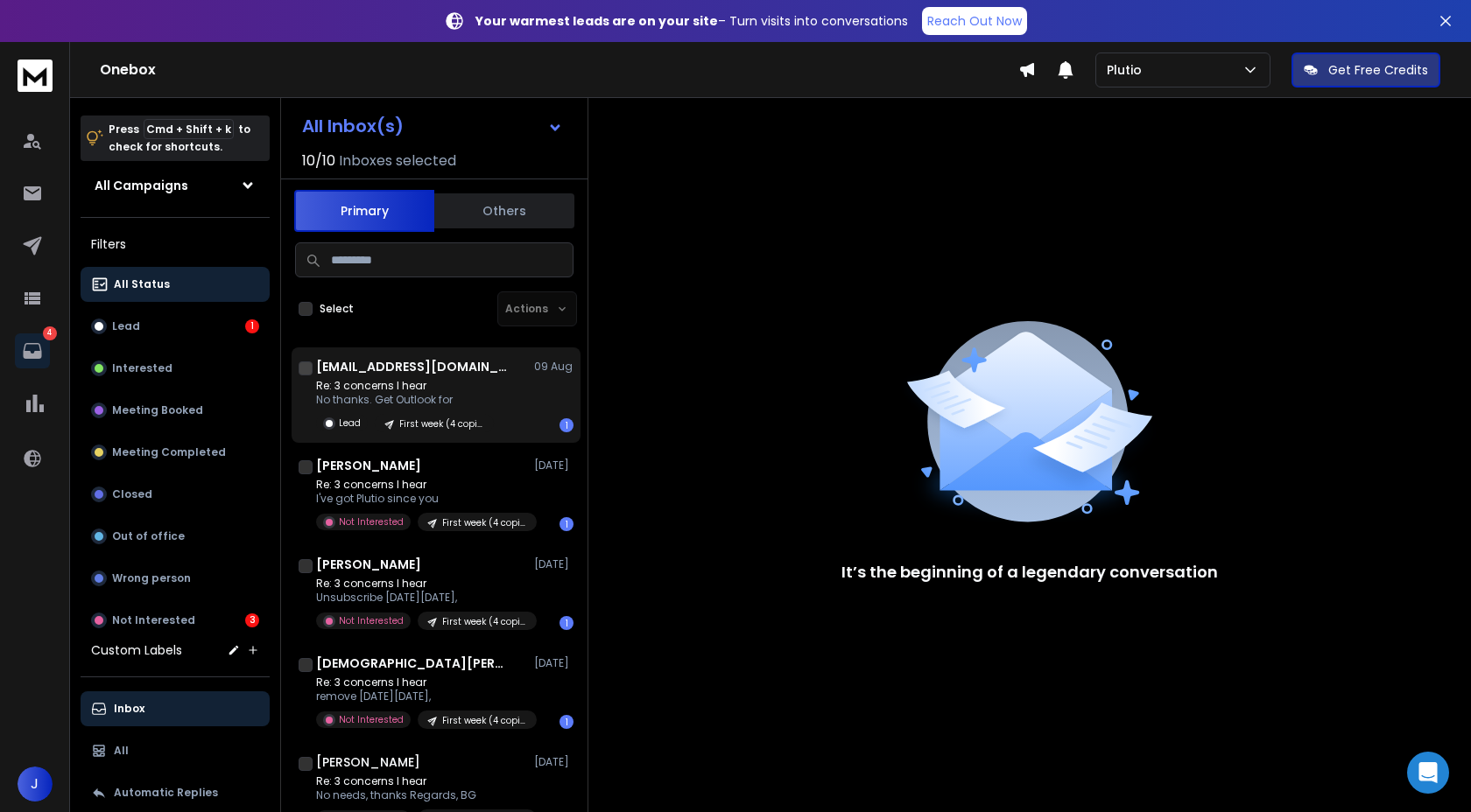
click at [386, 400] on p "No thanks. Get Outlook for" at bounding box center [405, 400] width 177 height 14
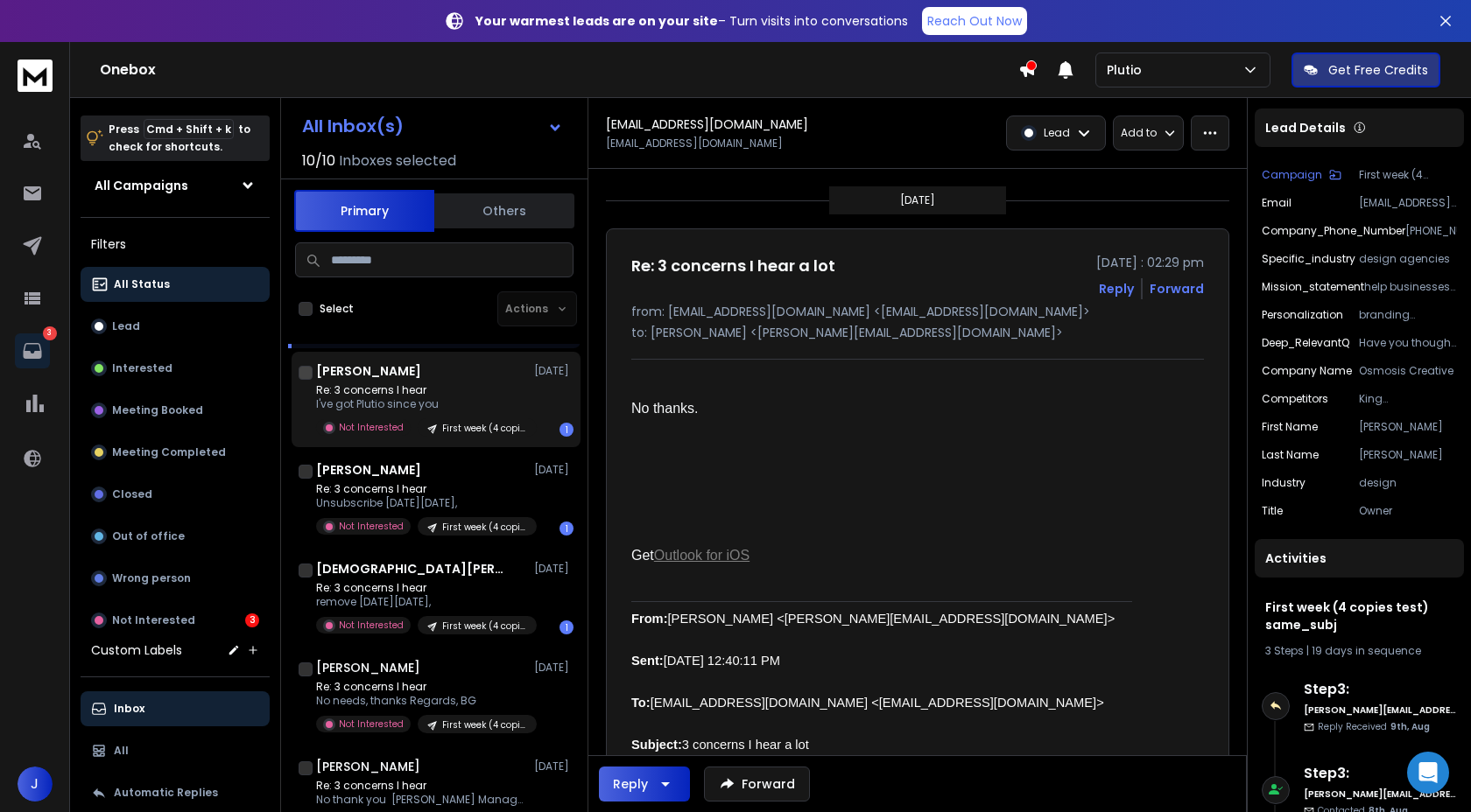
scroll to position [106, 0]
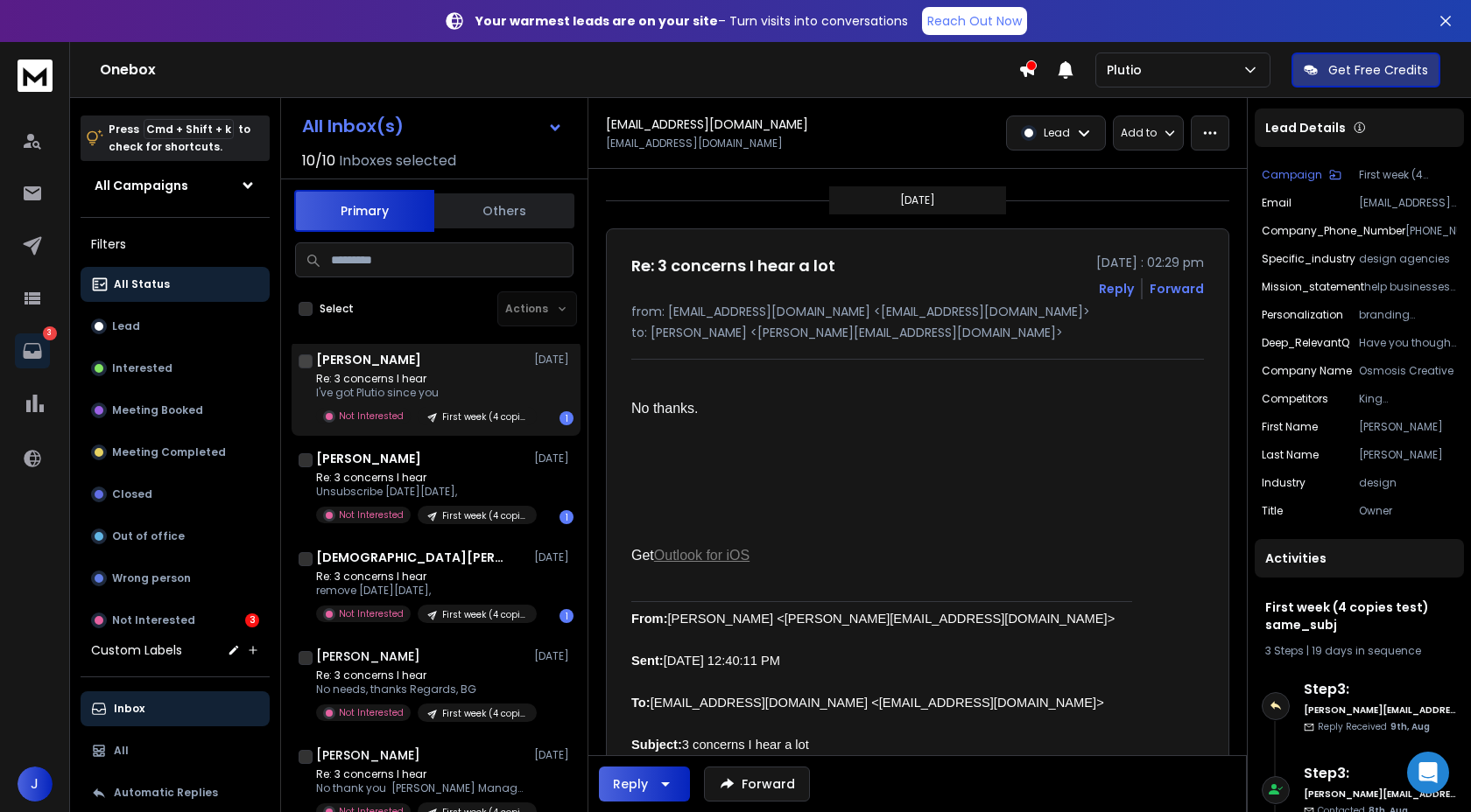
click at [467, 396] on p "I've got Plutio since you" at bounding box center [421, 392] width 210 height 14
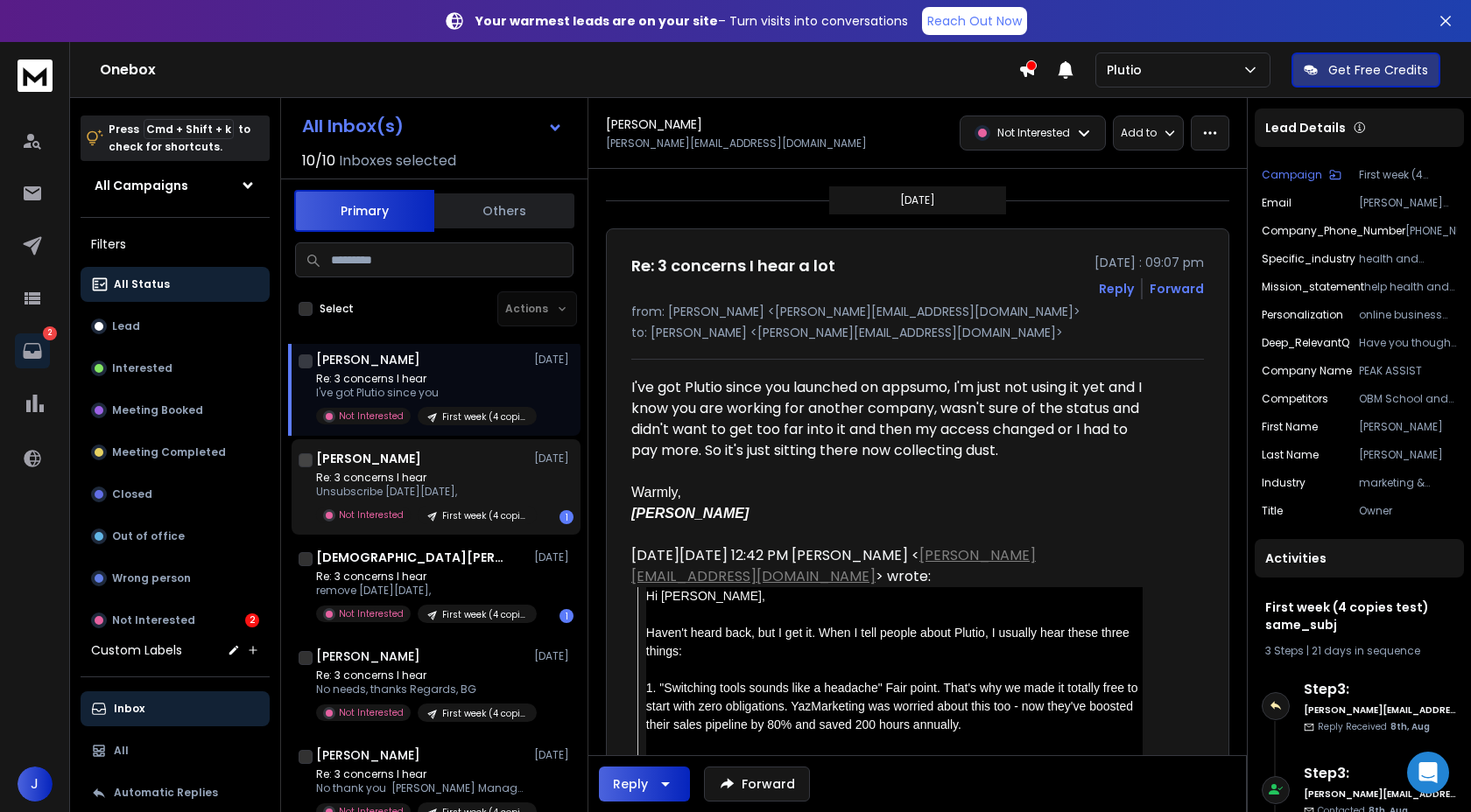
click at [493, 495] on p "Unsubscribe [DATE][DATE]," at bounding box center [421, 491] width 210 height 14
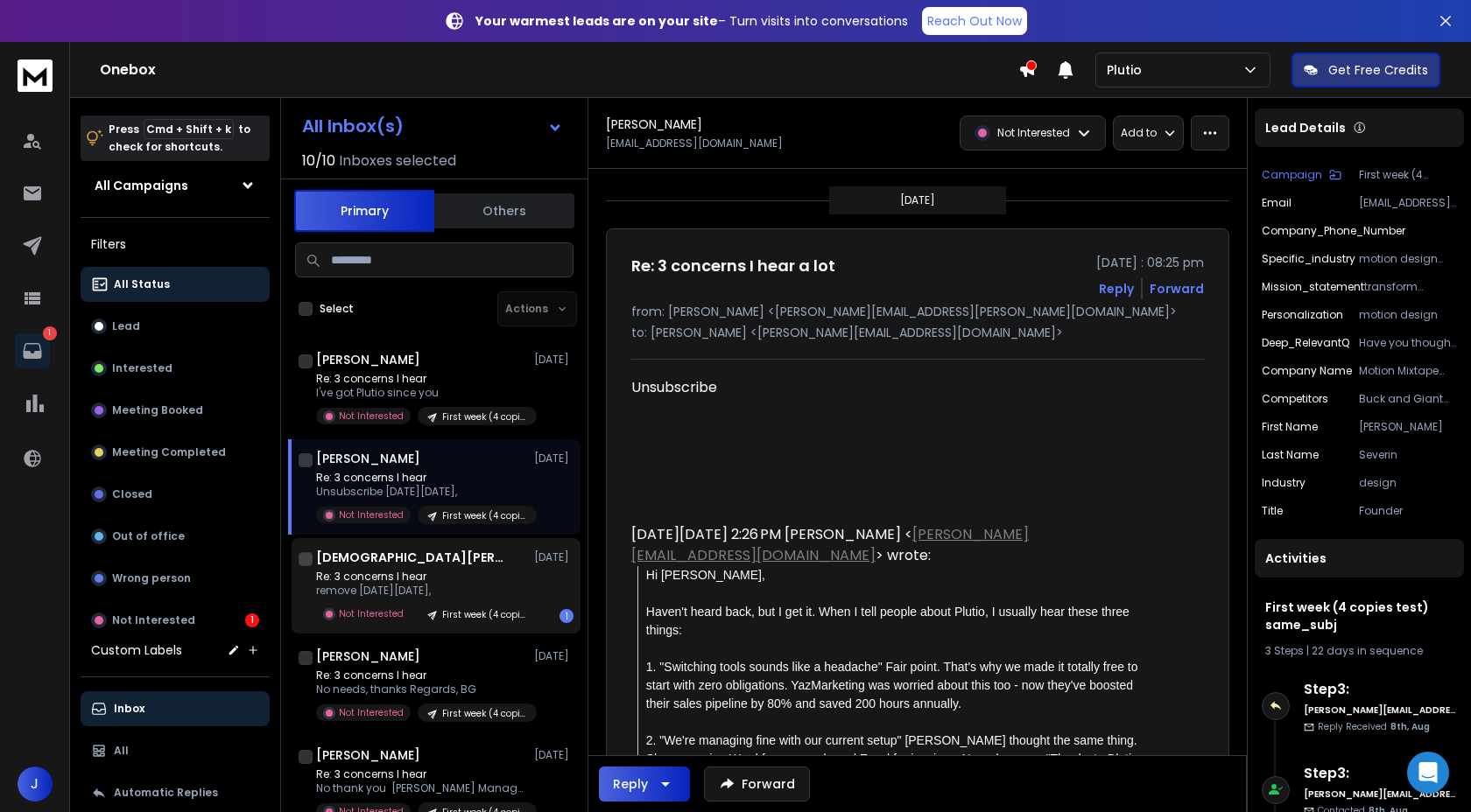
click at [476, 576] on p "Re: 3 concerns I hear" at bounding box center [421, 576] width 210 height 14
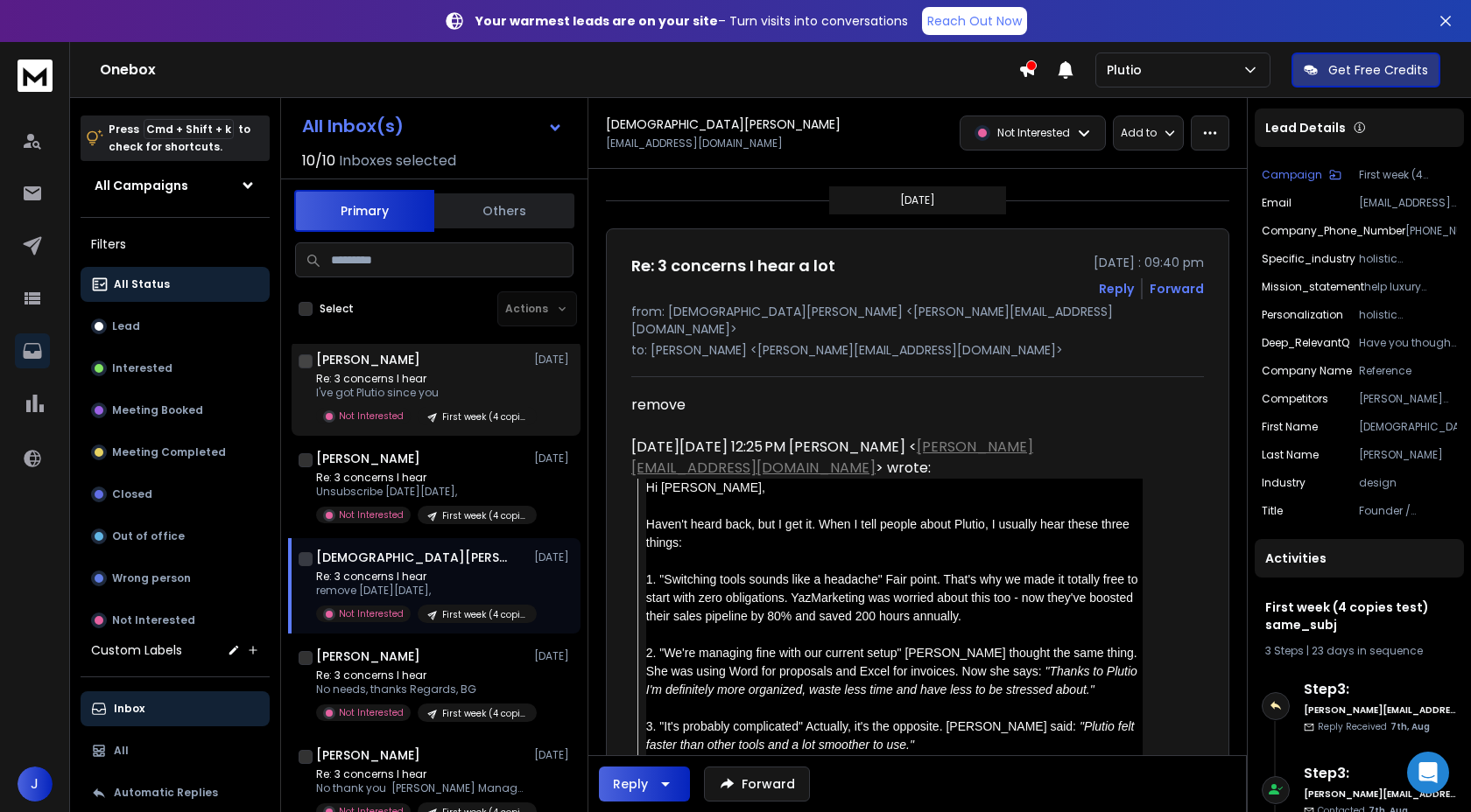
click at [488, 370] on div "[PERSON_NAME] [DATE] Re: 3 concerns I hear I've got Plutio since you Not Intere…" at bounding box center [444, 388] width 258 height 75
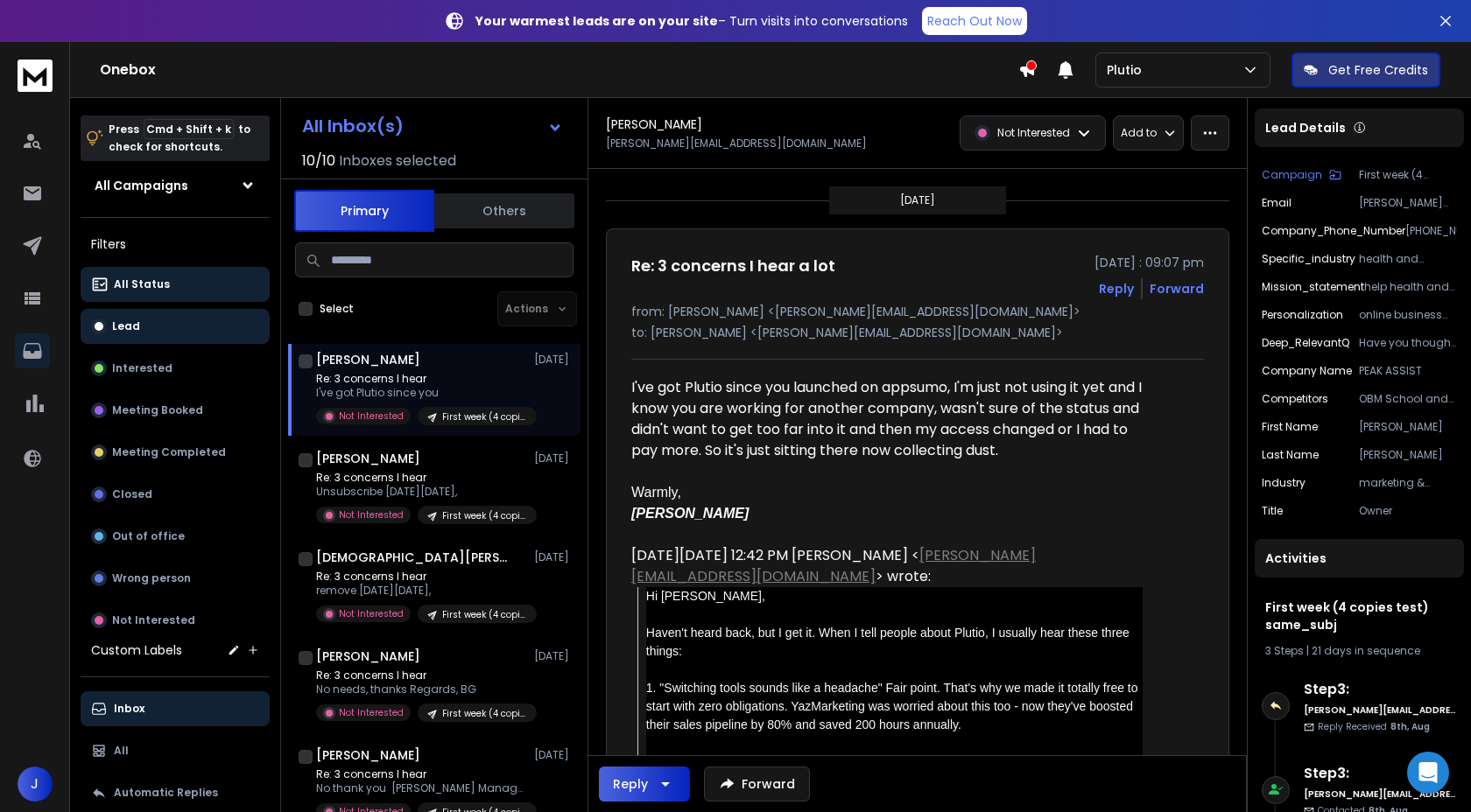
click at [209, 320] on button "Lead" at bounding box center [175, 326] width 189 height 35
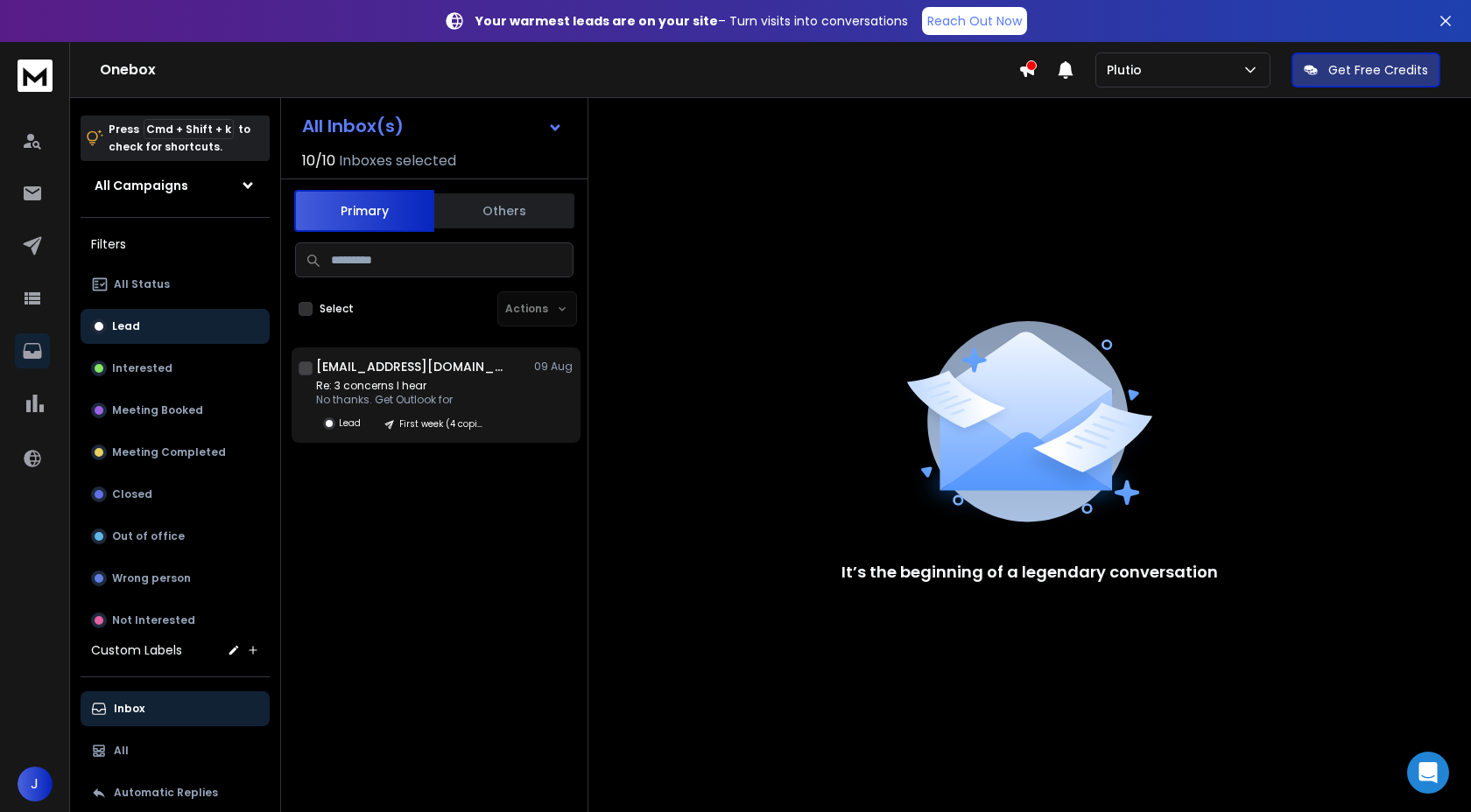
click at [478, 393] on p "No thanks. Get Outlook for" at bounding box center [405, 400] width 177 height 14
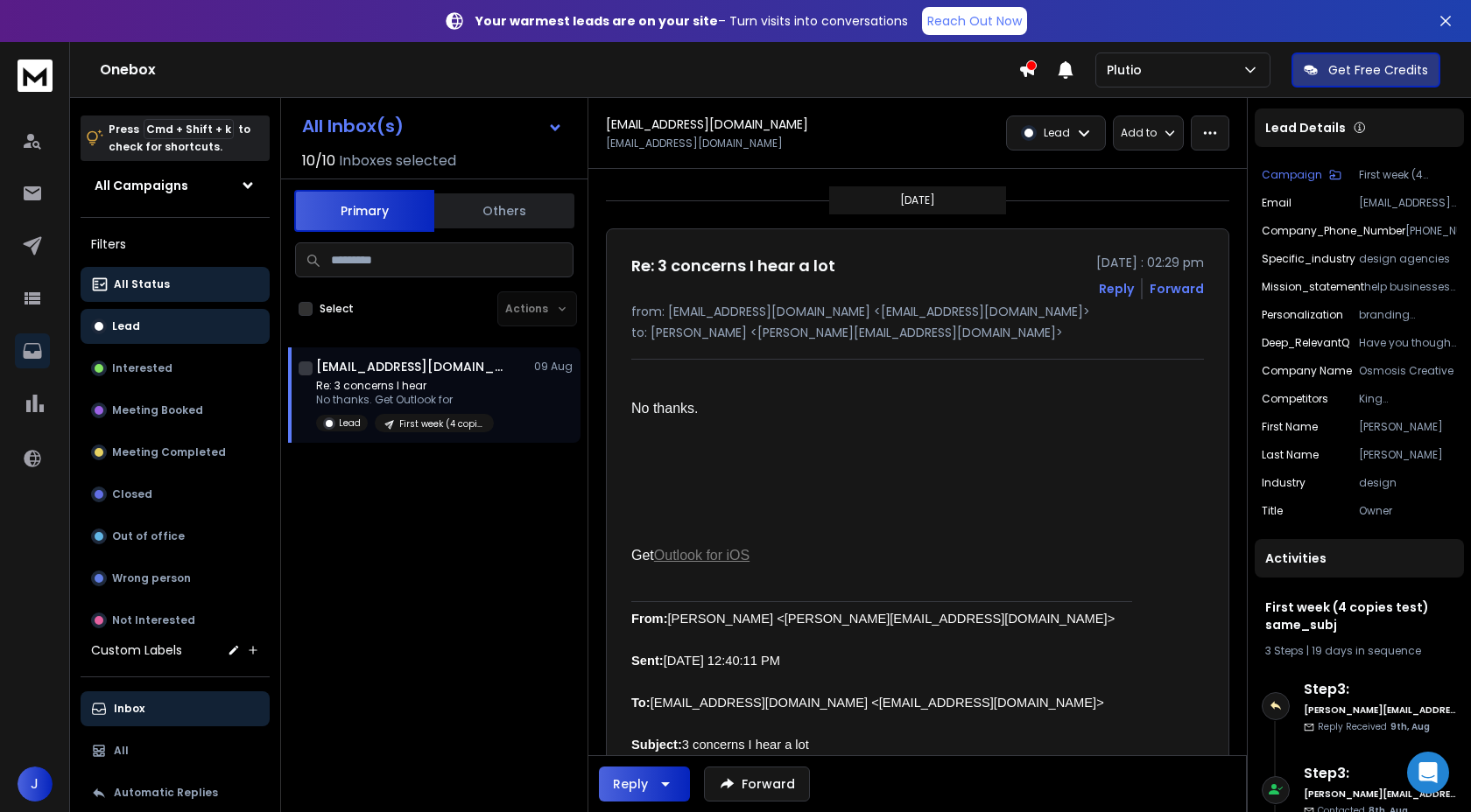
click at [191, 279] on button "All Status" at bounding box center [175, 284] width 189 height 35
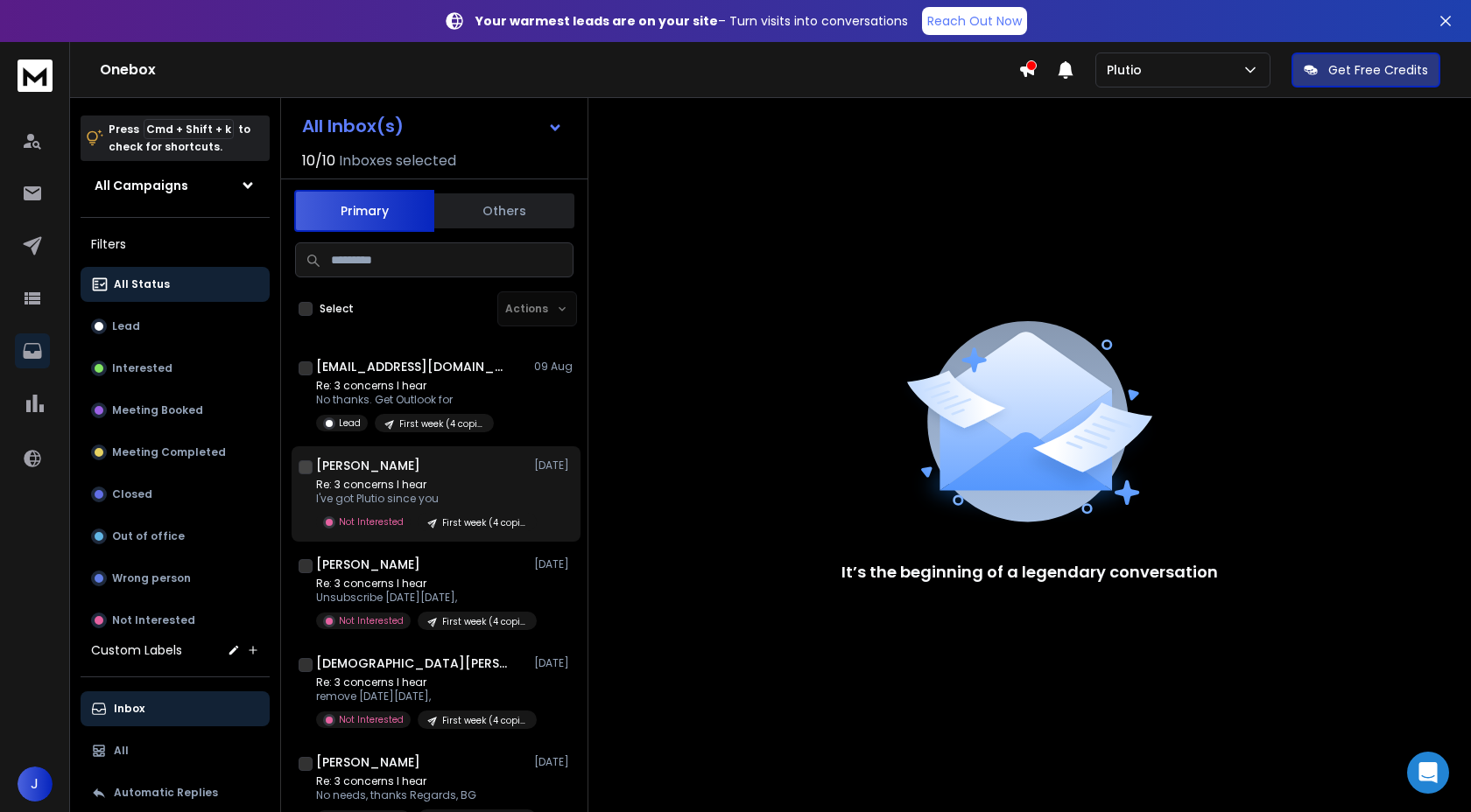
click at [368, 497] on p "I've got Plutio since you" at bounding box center [421, 498] width 210 height 14
